Goal: Task Accomplishment & Management: Manage account settings

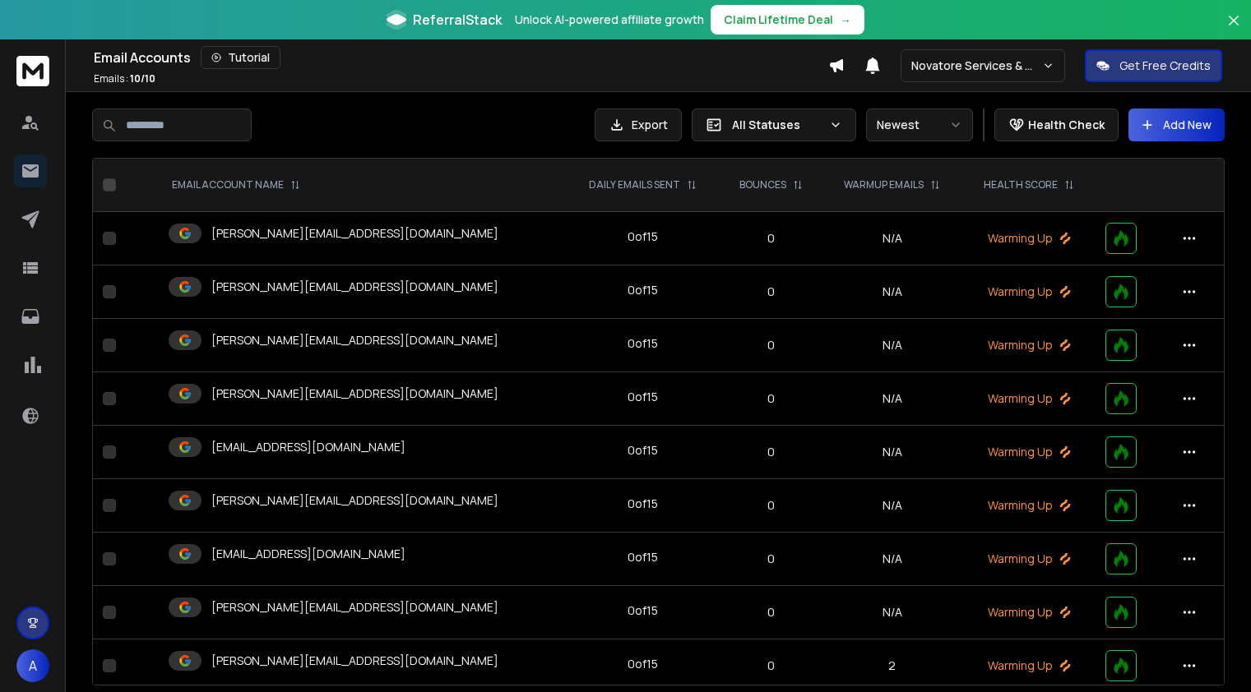
click at [1233, 17] on icon "Close banner" at bounding box center [1233, 20] width 15 height 15
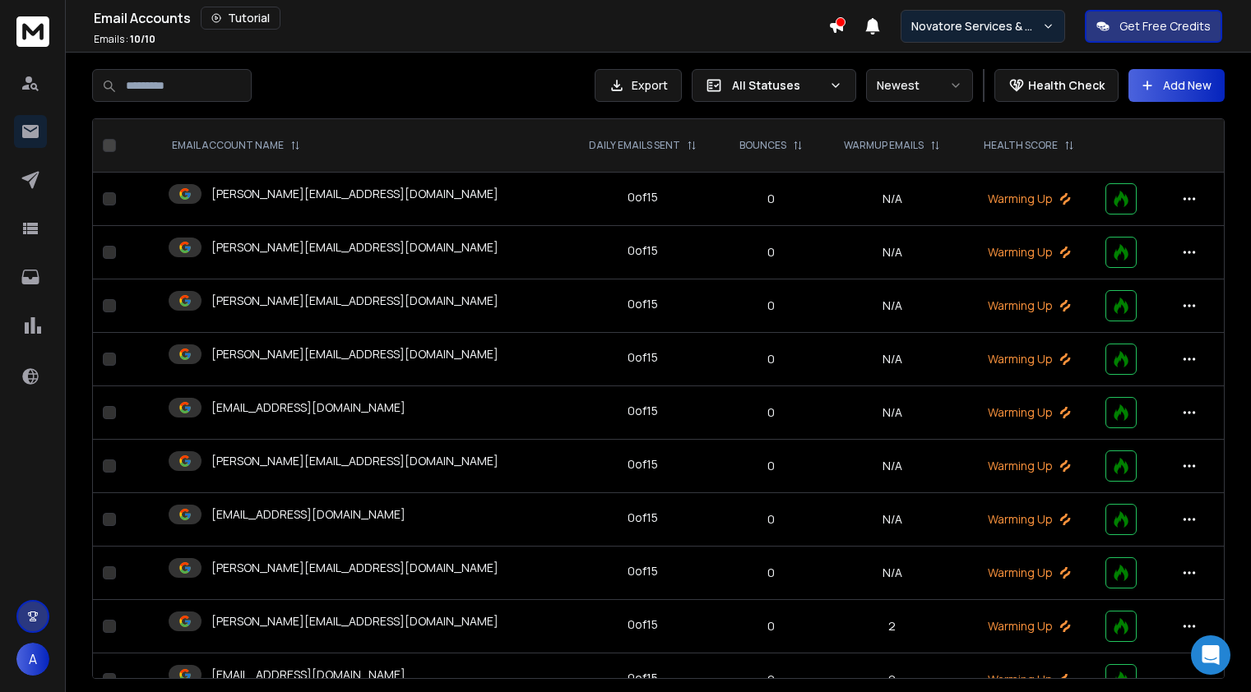
click at [1039, 25] on p "Novatore Services & Solutions" at bounding box center [976, 26] width 131 height 16
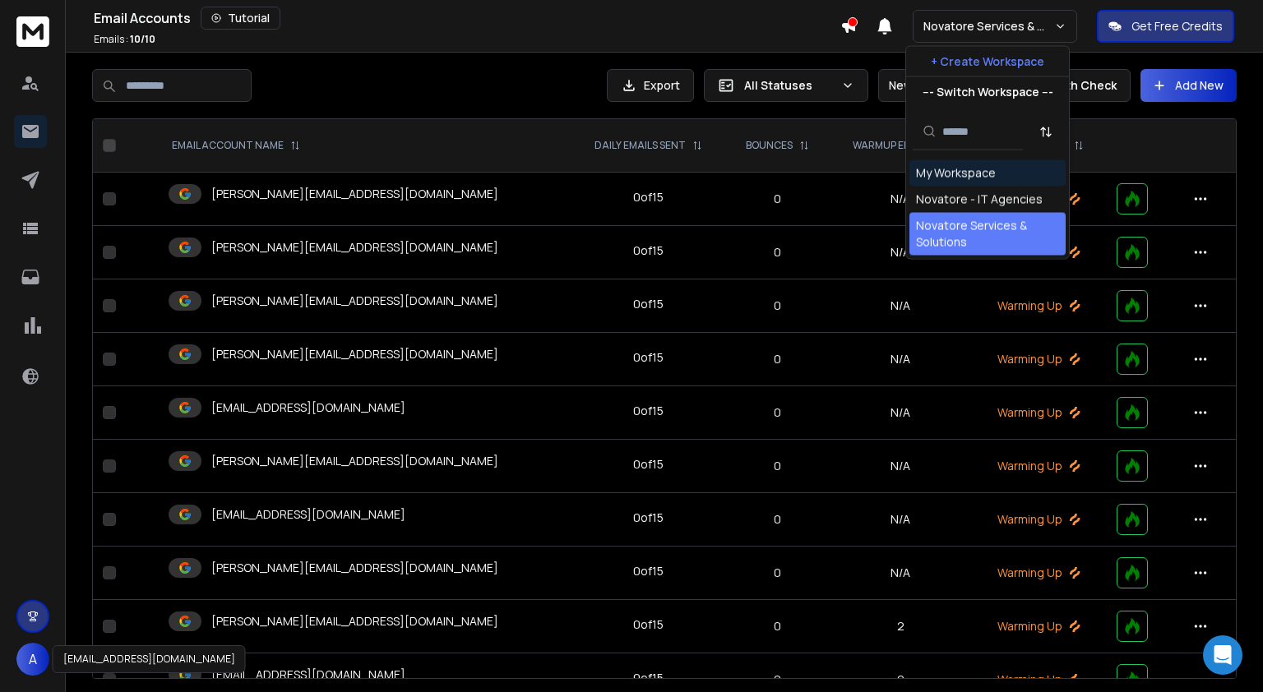
click at [31, 655] on span "A" at bounding box center [32, 659] width 33 height 33
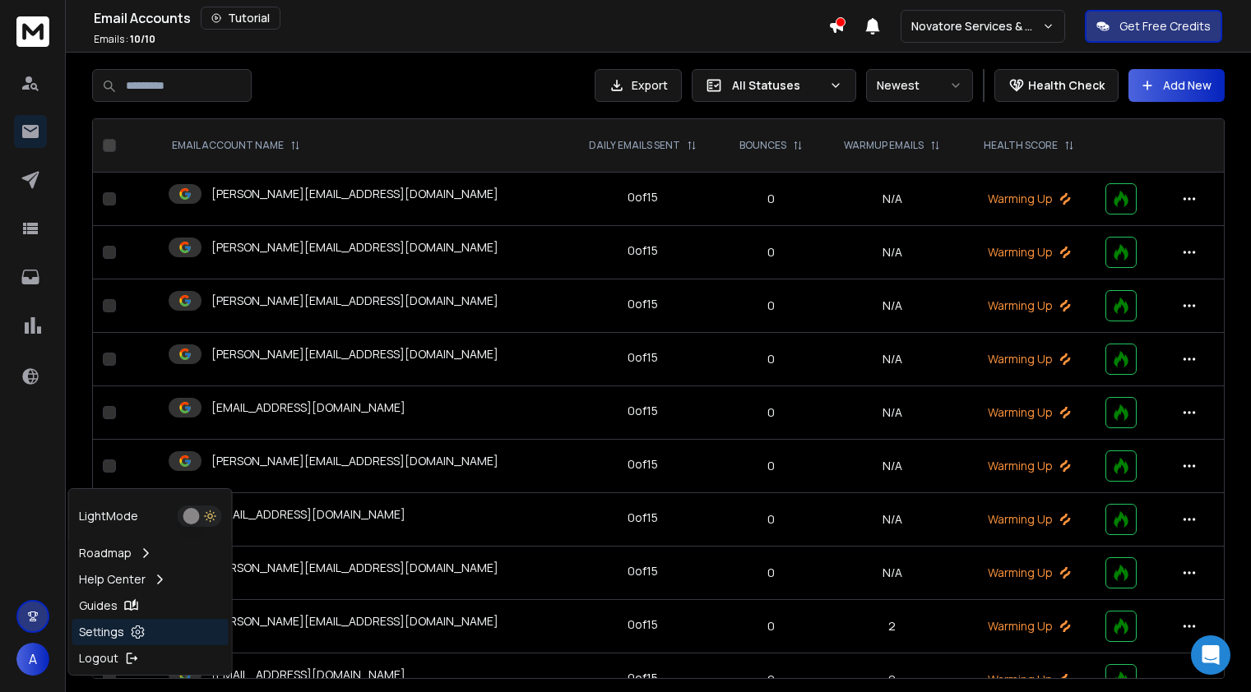
click at [107, 631] on p "Settings" at bounding box center [101, 632] width 45 height 16
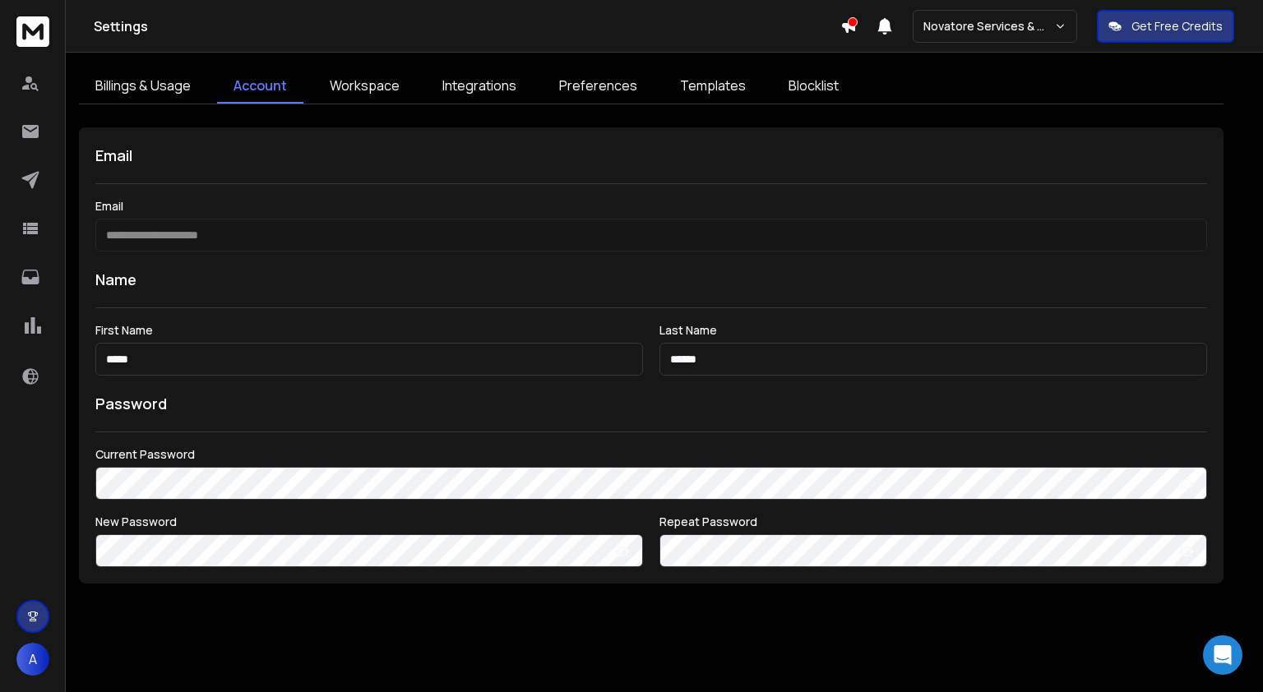
click at [356, 82] on link "Workspace" at bounding box center [364, 86] width 103 height 35
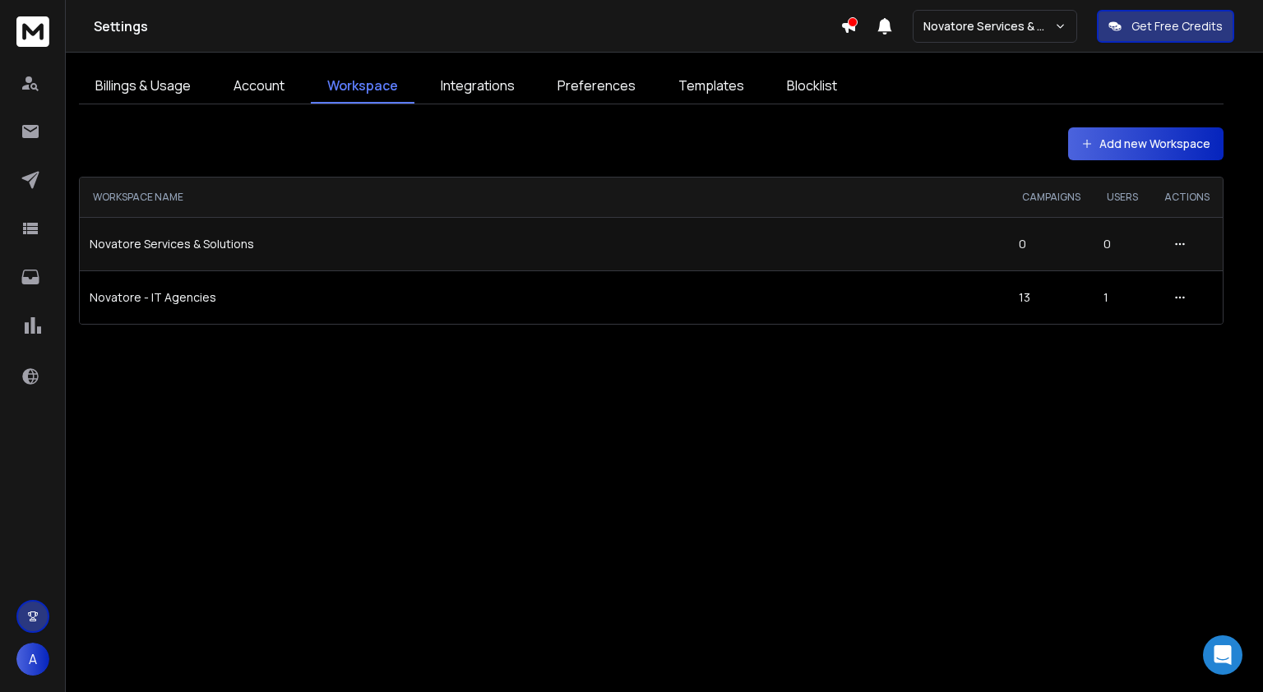
click at [804, 229] on td "Novatore Services & Solutions" at bounding box center [544, 243] width 929 height 53
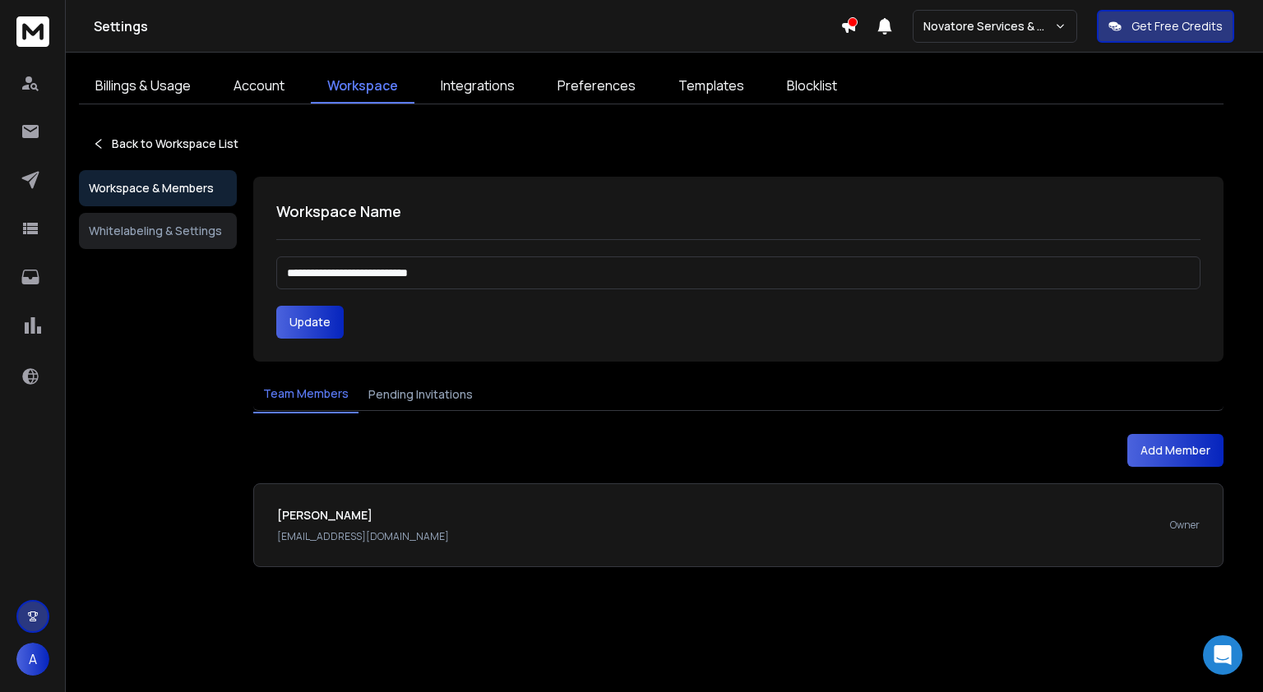
click at [170, 235] on button "Whitelabeling & Settings" at bounding box center [158, 231] width 158 height 36
click at [171, 194] on button "Workspace & Members" at bounding box center [158, 188] width 158 height 36
click at [1172, 455] on button "Add Member" at bounding box center [1175, 450] width 96 height 33
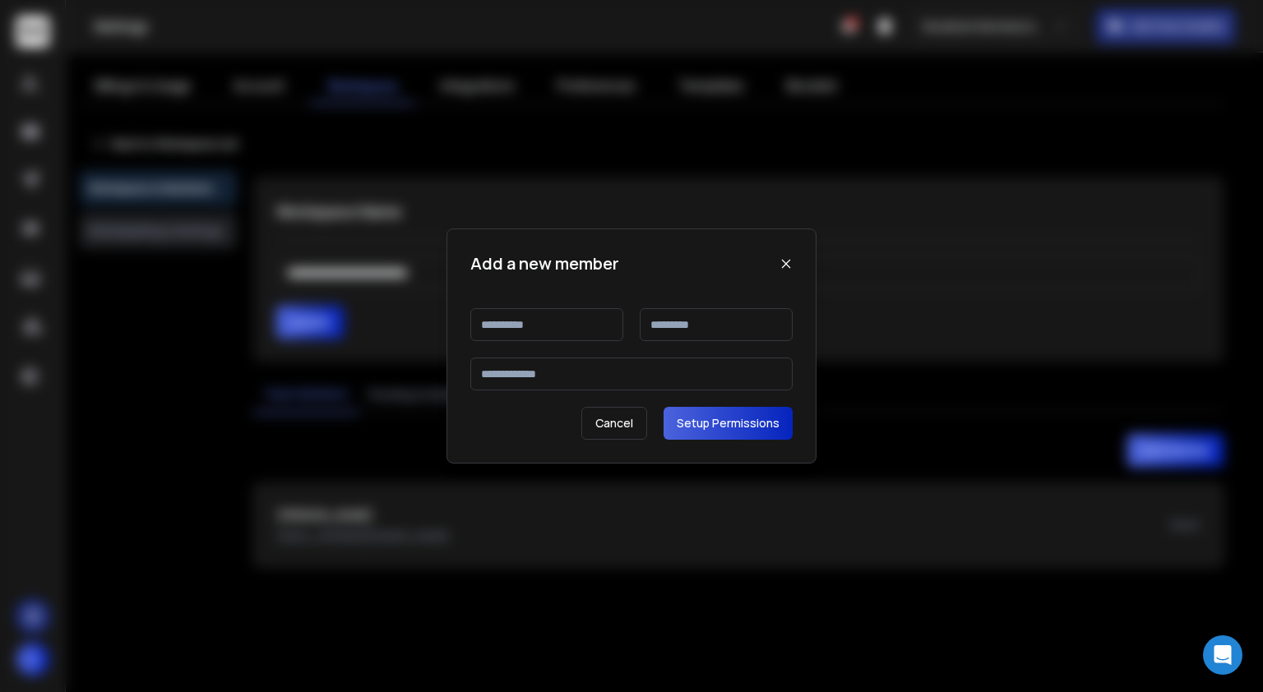
click at [502, 339] on input at bounding box center [546, 324] width 153 height 33
type input "*****"
type input "****"
type input "**********"
click at [721, 425] on button "Setup Permissions" at bounding box center [728, 423] width 129 height 33
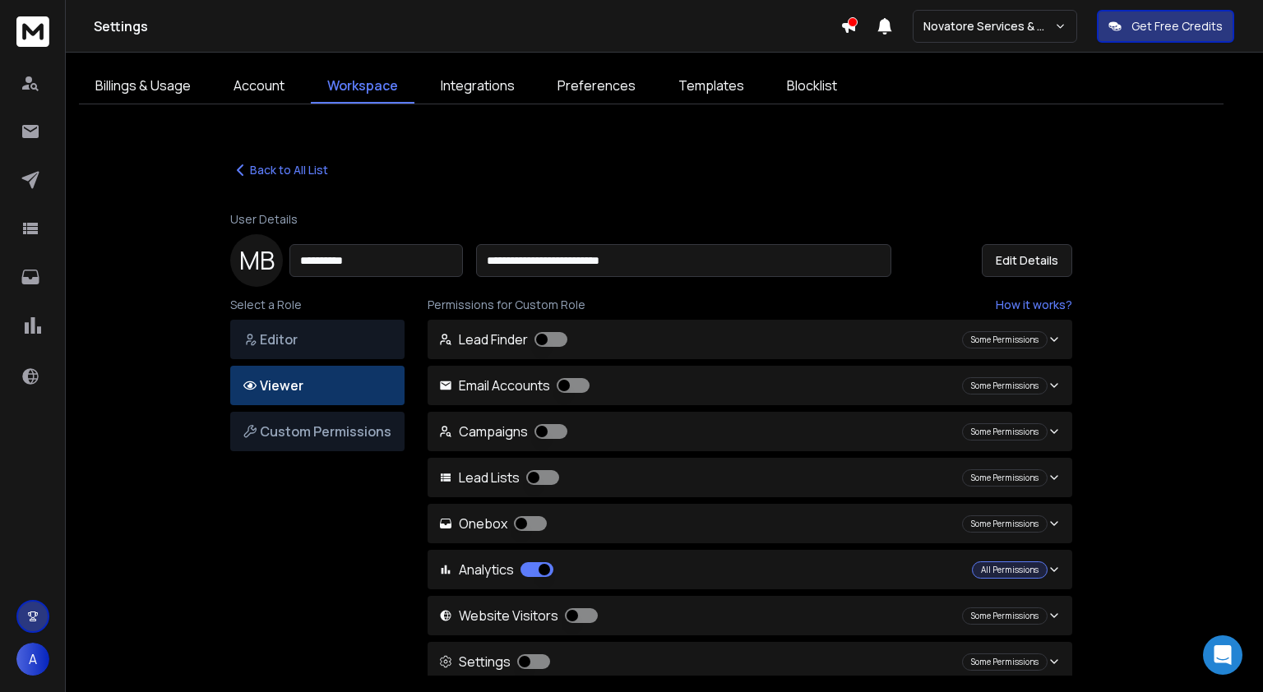
scroll to position [101, 0]
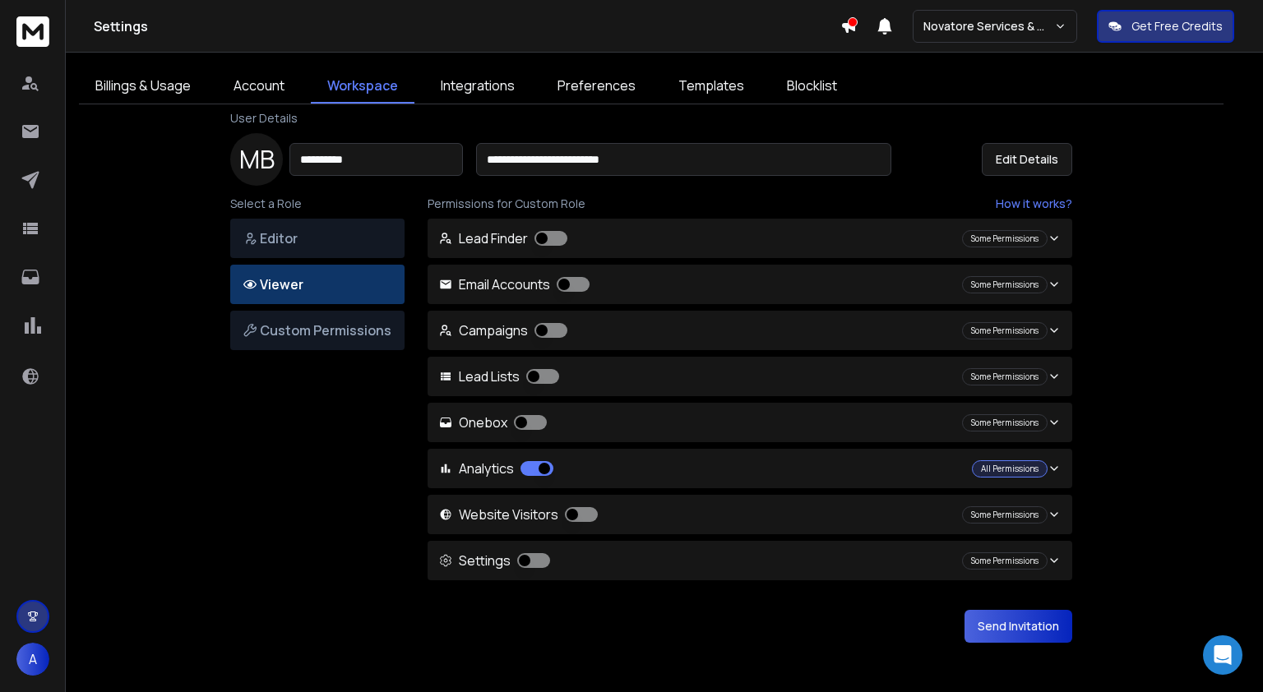
click at [543, 238] on button "button" at bounding box center [550, 238] width 33 height 15
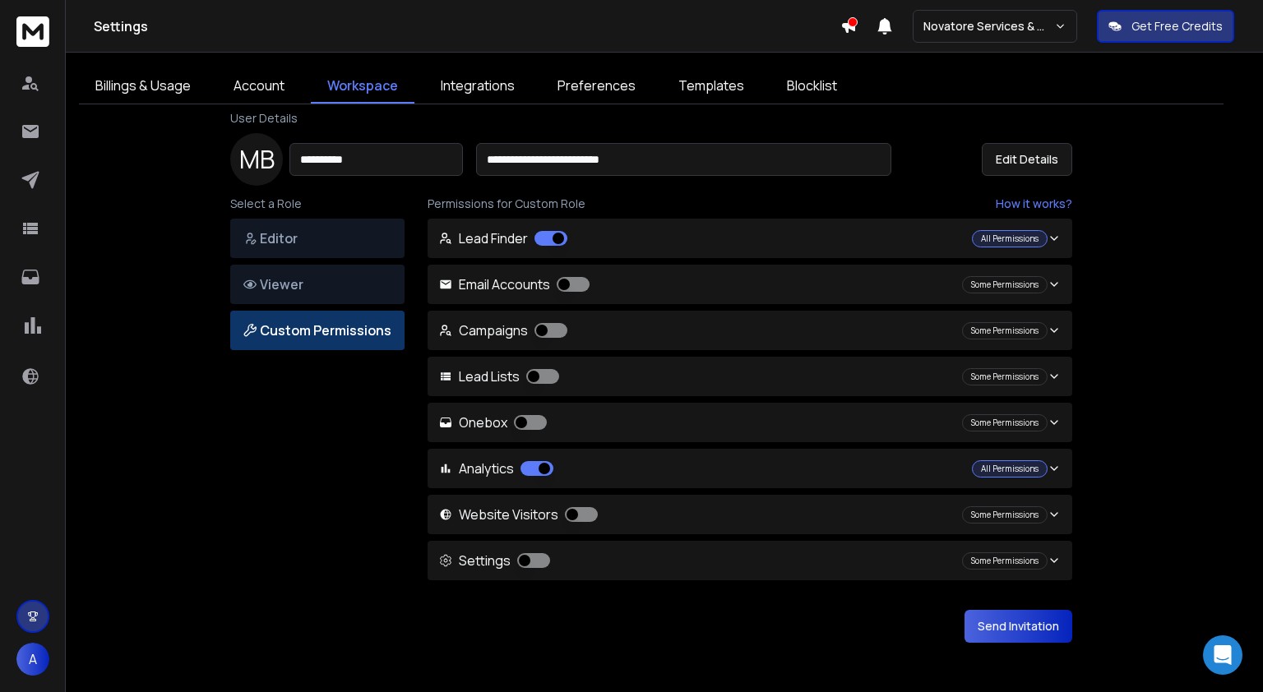
click at [568, 282] on button "button" at bounding box center [573, 284] width 33 height 15
click at [548, 328] on button "button" at bounding box center [550, 330] width 33 height 15
click at [542, 373] on button "button" at bounding box center [542, 376] width 33 height 15
click at [536, 425] on button "button" at bounding box center [530, 422] width 33 height 15
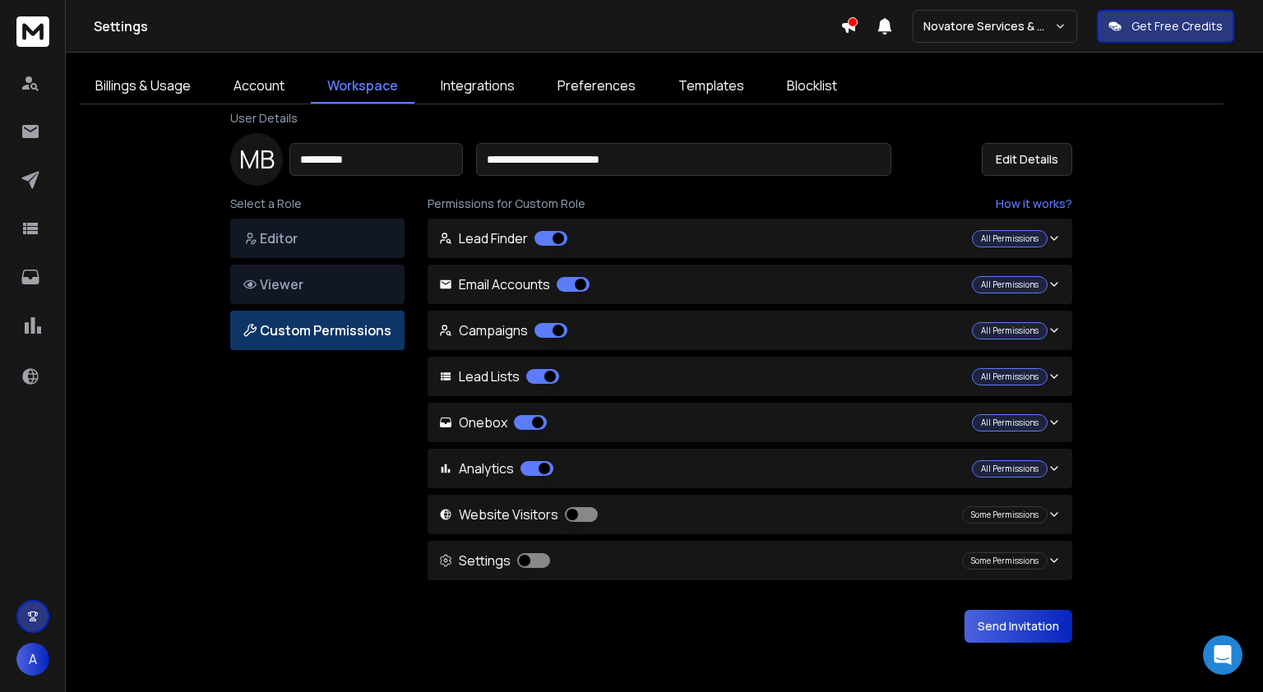
click at [584, 515] on button "button" at bounding box center [581, 514] width 33 height 15
click at [535, 560] on button "button" at bounding box center [533, 560] width 33 height 15
click at [990, 630] on button "Send Invitation" at bounding box center [1019, 626] width 108 height 33
